Goal: Check status: Check status

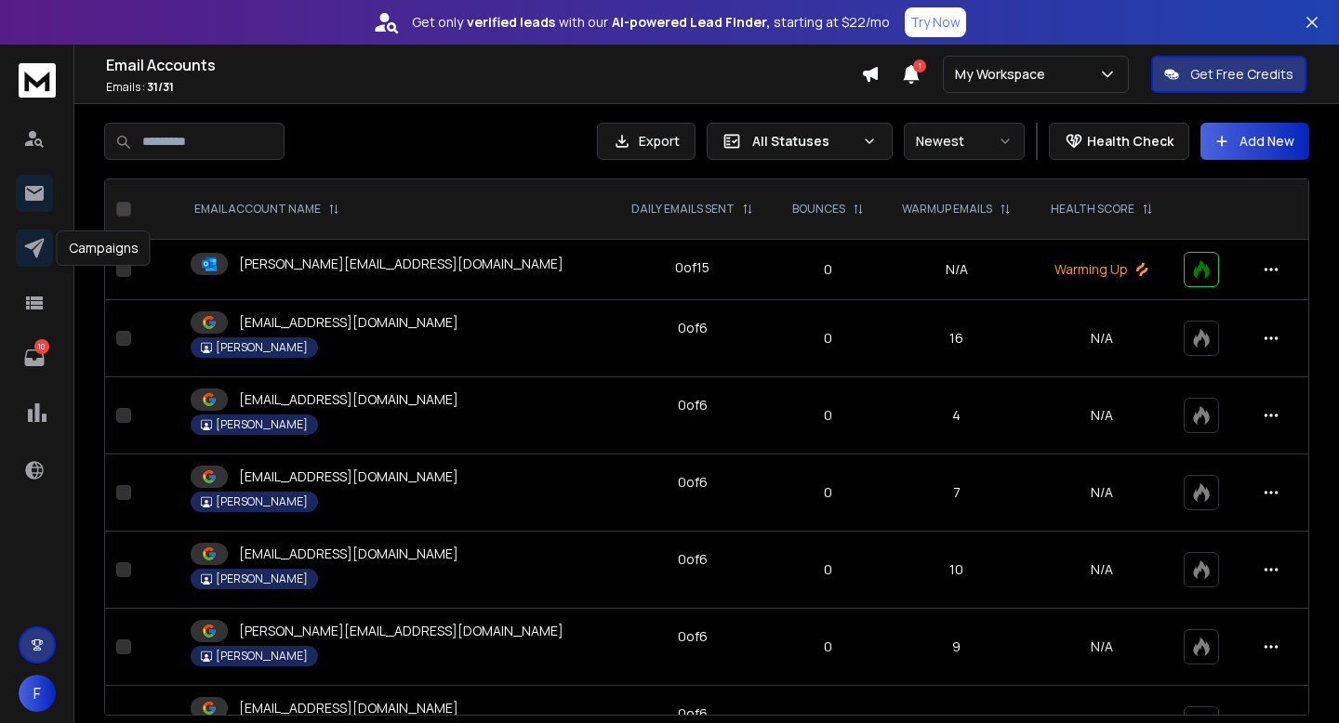
click at [26, 257] on icon at bounding box center [34, 248] width 22 height 22
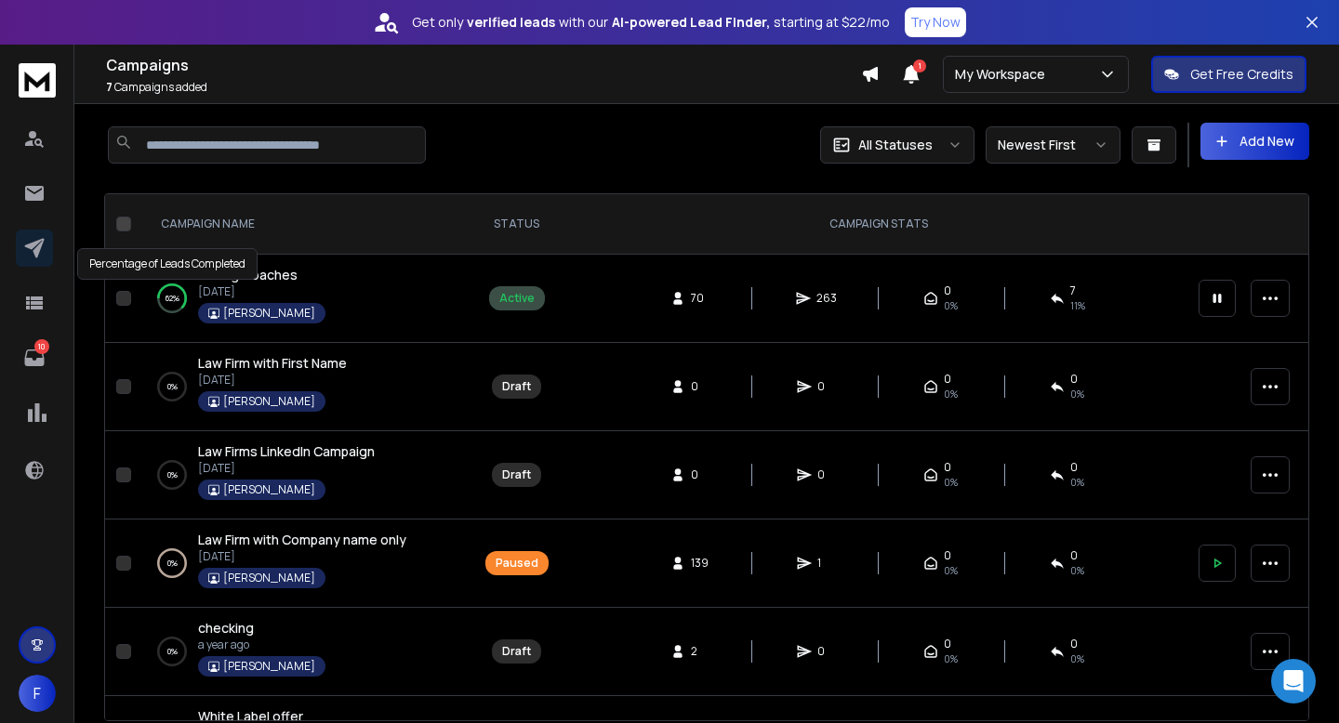
click at [251, 268] on div "Percentage of Leads Completed" at bounding box center [167, 264] width 180 height 32
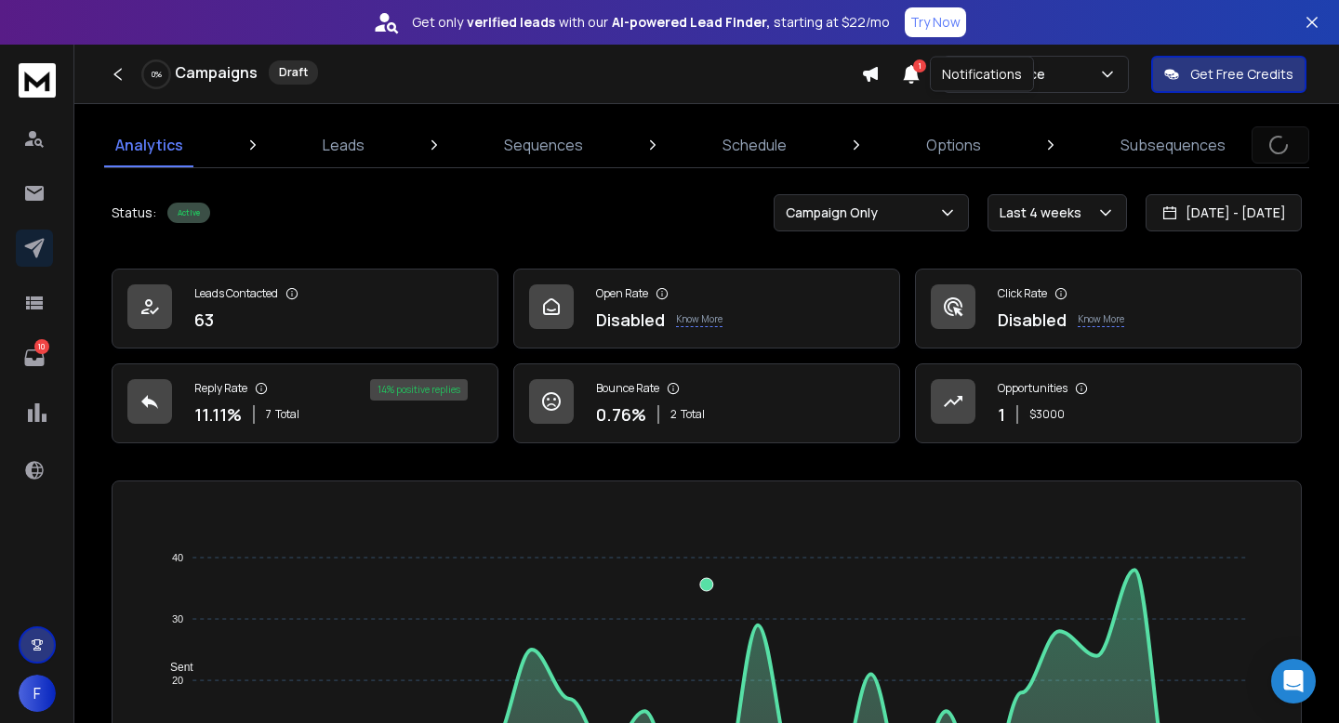
click at [912, 67] on icon at bounding box center [911, 73] width 17 height 19
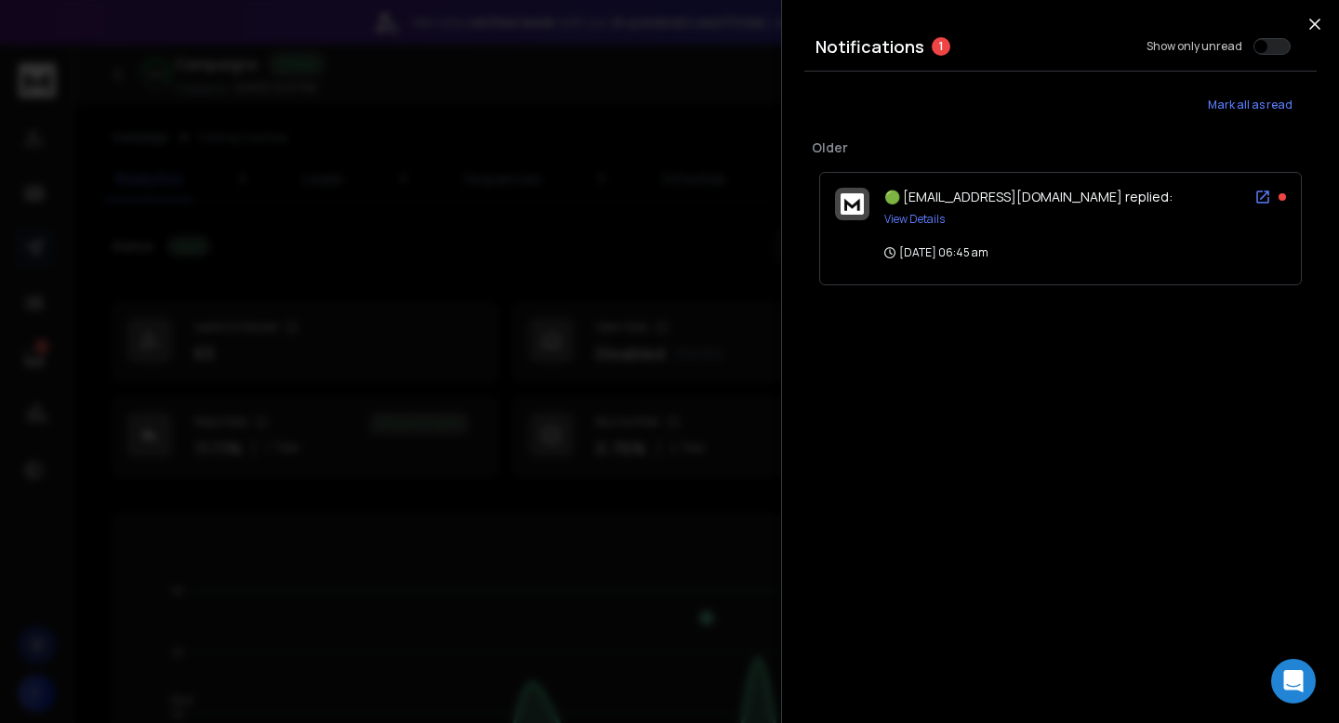
click at [1319, 28] on icon "button" at bounding box center [1314, 24] width 9 height 9
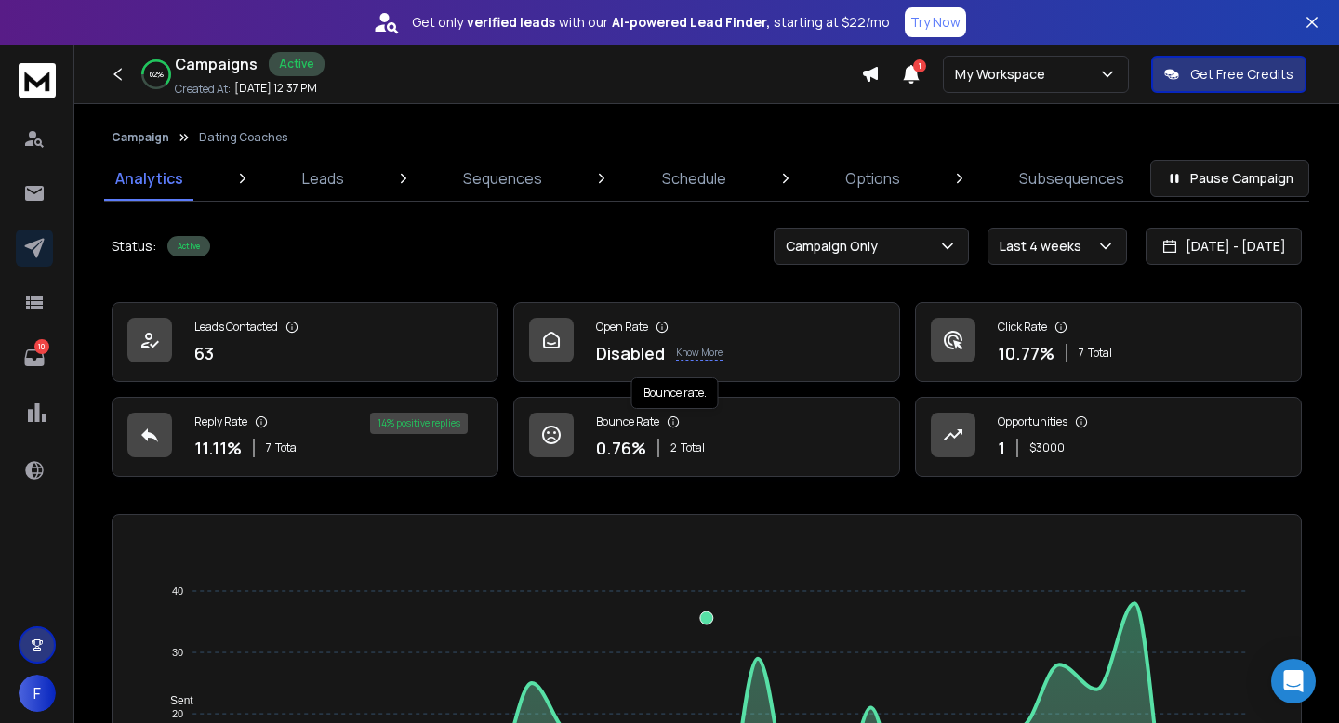
click at [680, 426] on icon at bounding box center [673, 422] width 13 height 13
